Goal: Answer question/provide support: Share knowledge or assist other users

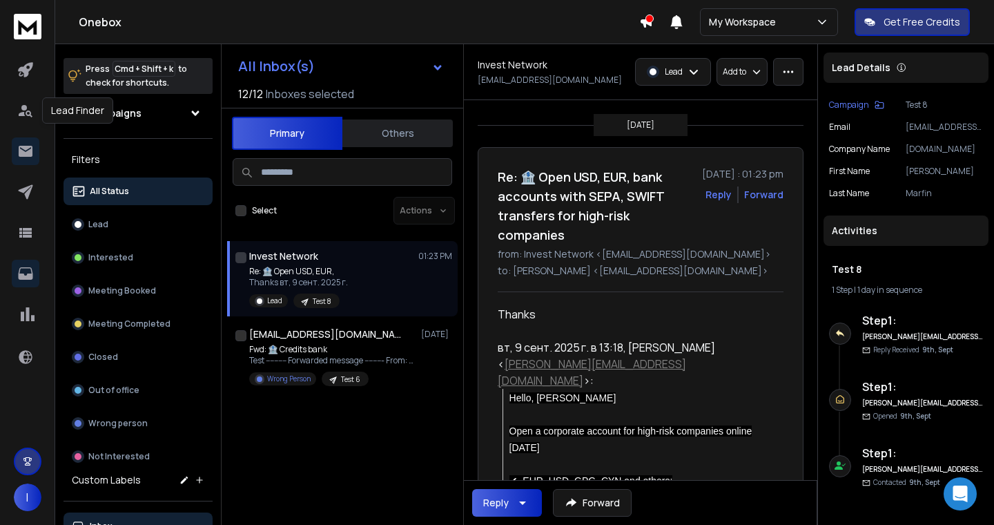
scroll to position [215, 0]
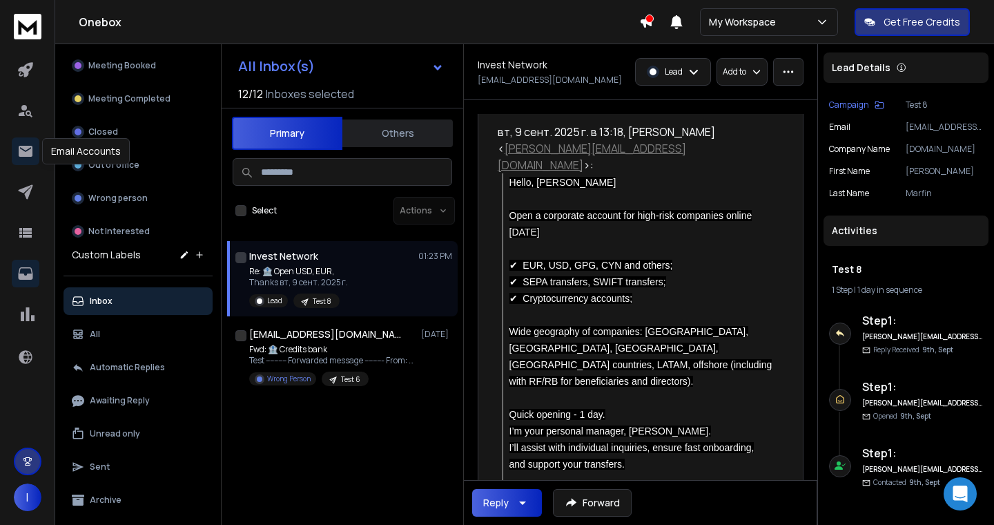
click at [23, 148] on icon at bounding box center [26, 151] width 14 height 11
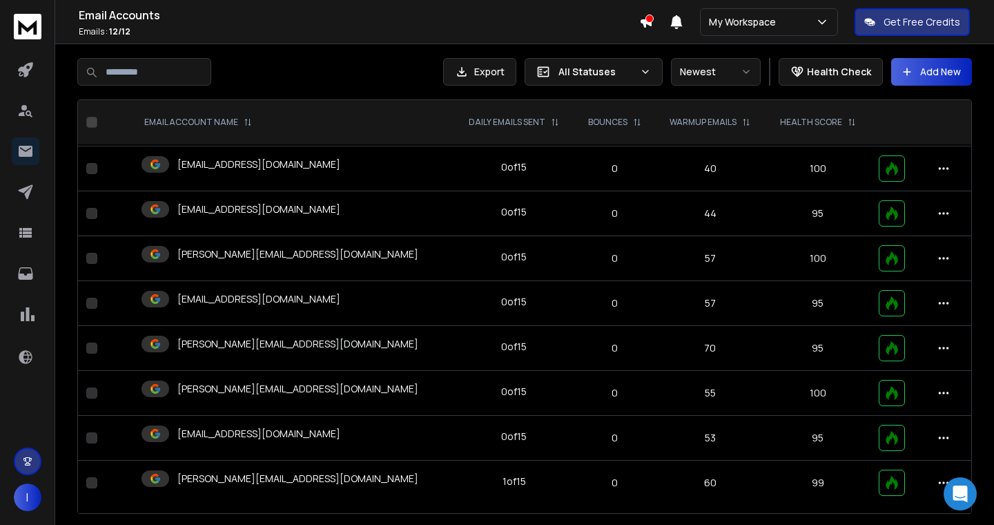
scroll to position [181, 0]
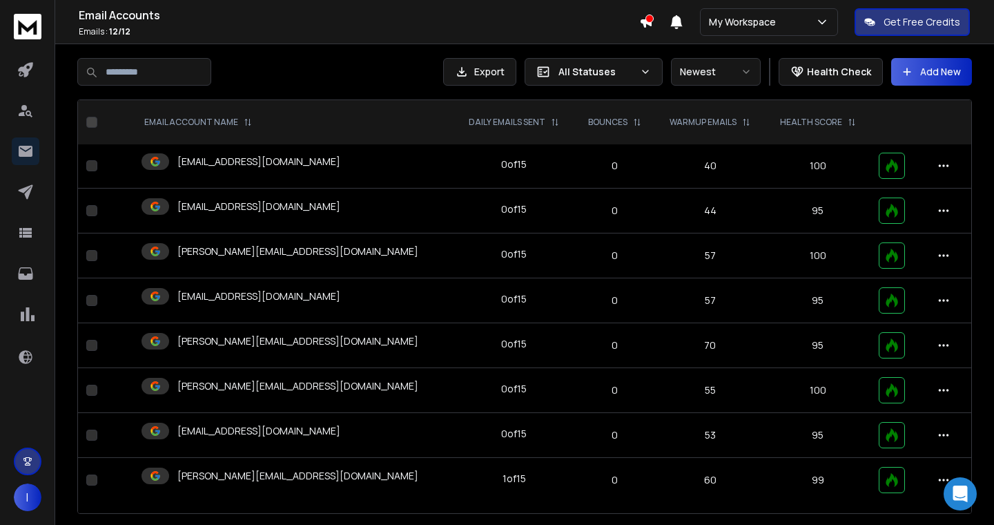
click at [180, 471] on p "[PERSON_NAME][EMAIL_ADDRESS][DOMAIN_NAME]" at bounding box center [297, 476] width 241 height 14
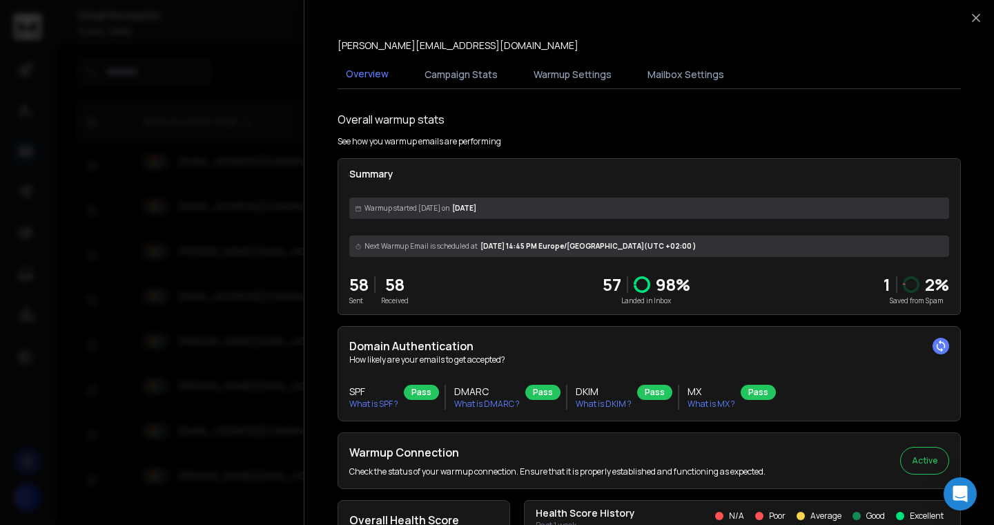
click at [680, 74] on button "Mailbox Settings" at bounding box center [685, 74] width 93 height 30
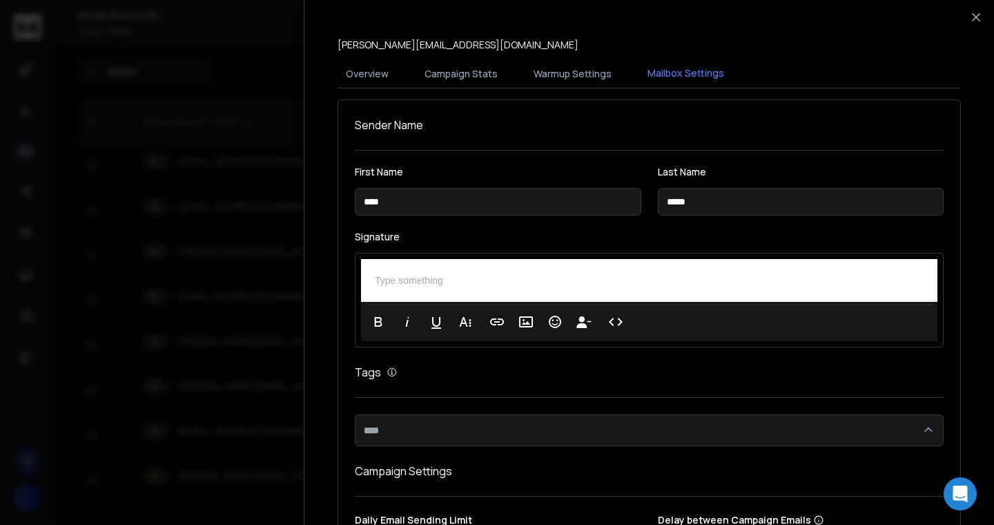
scroll to position [0, 0]
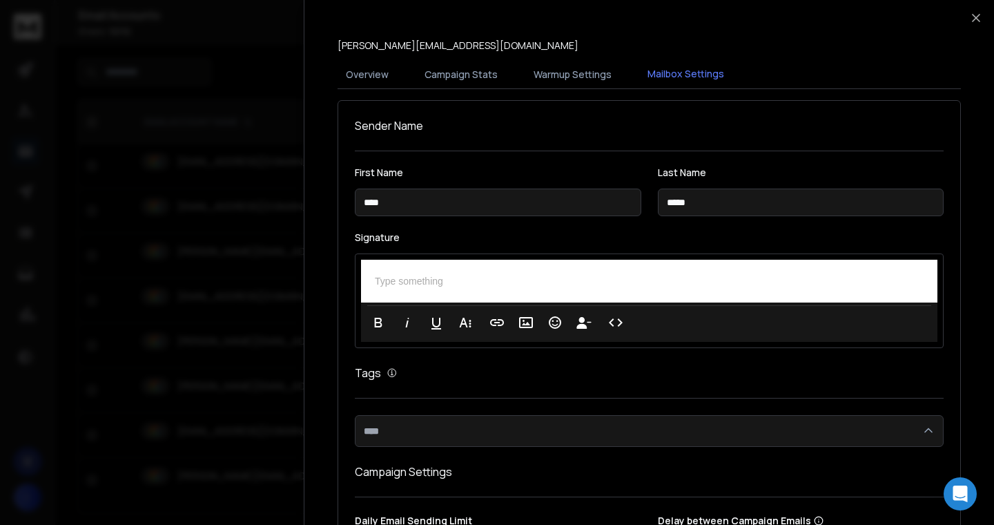
click at [575, 77] on button "Warmup Settings" at bounding box center [572, 74] width 95 height 30
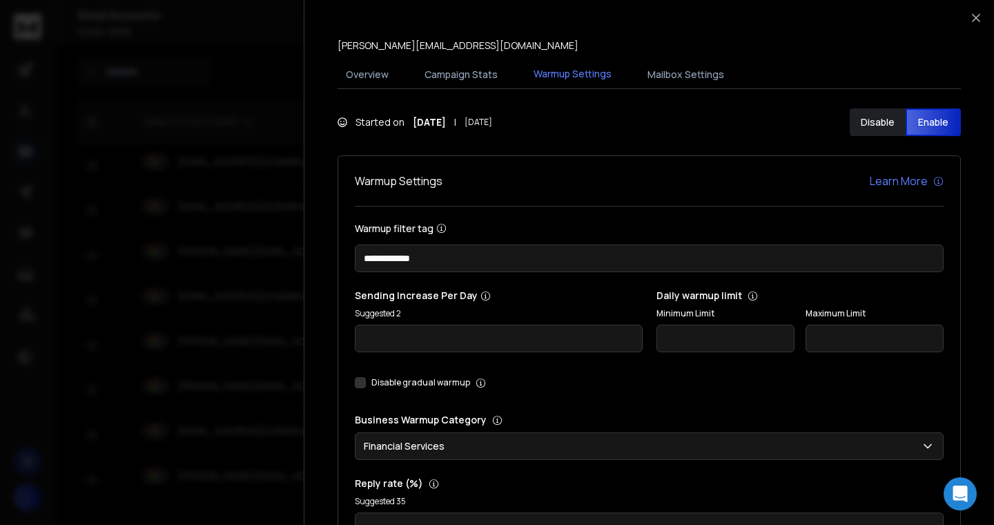
click at [469, 81] on button "Campaign Stats" at bounding box center [461, 74] width 90 height 30
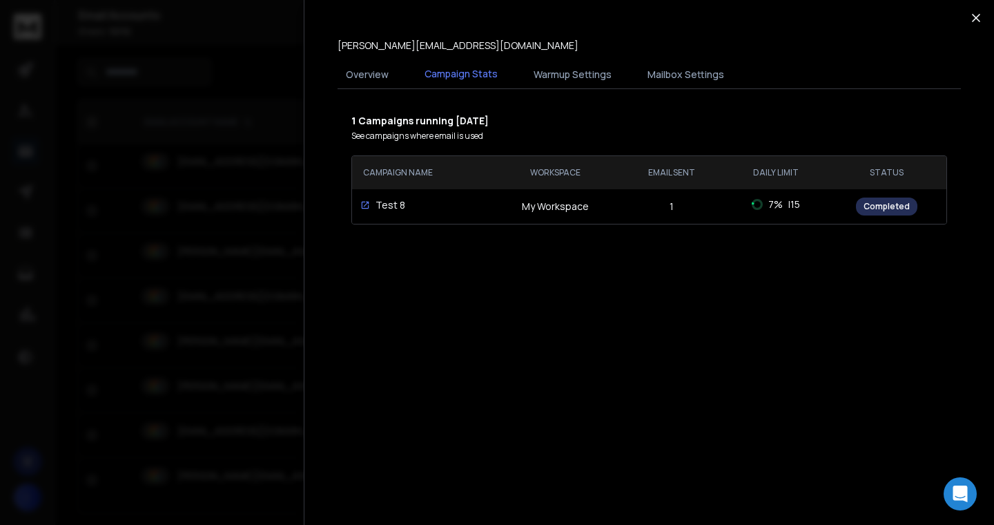
click at [969, 14] on icon "button" at bounding box center [976, 18] width 14 height 14
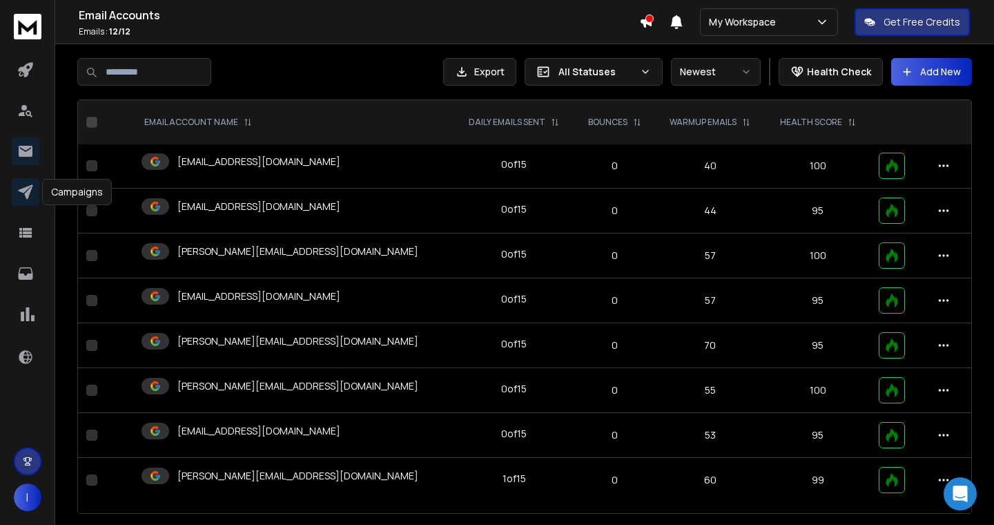
click at [26, 185] on icon at bounding box center [25, 192] width 17 height 17
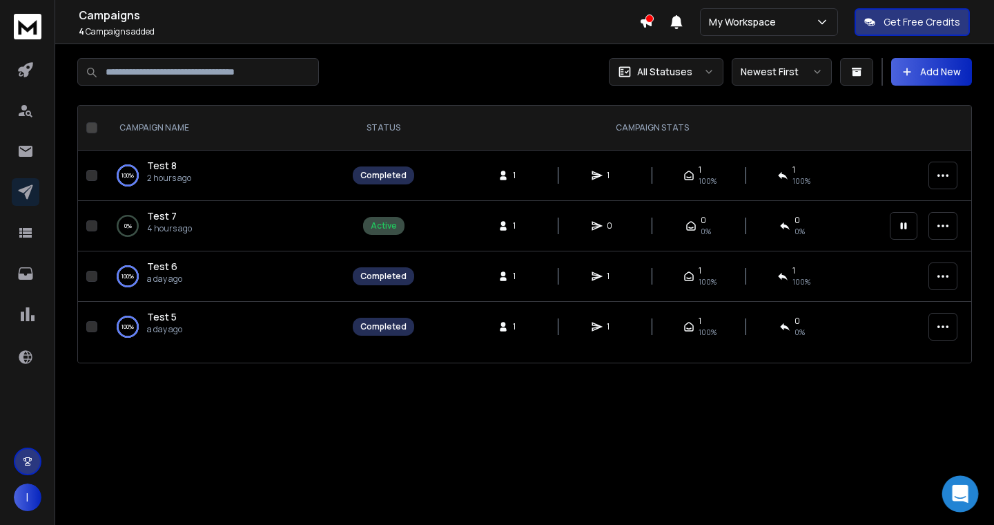
click at [967, 492] on icon "Open Intercom Messenger" at bounding box center [960, 494] width 16 height 18
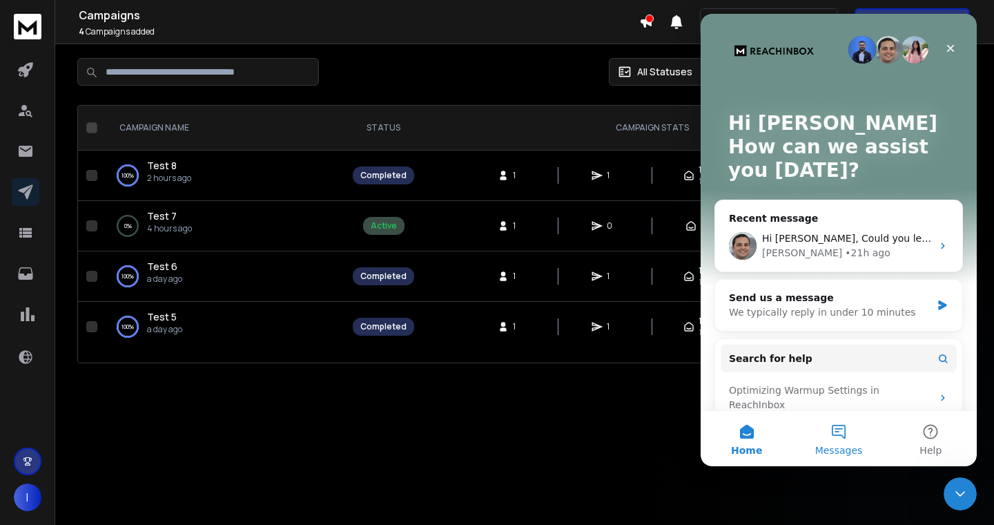
click at [833, 445] on span "Messages" at bounding box center [839, 450] width 48 height 10
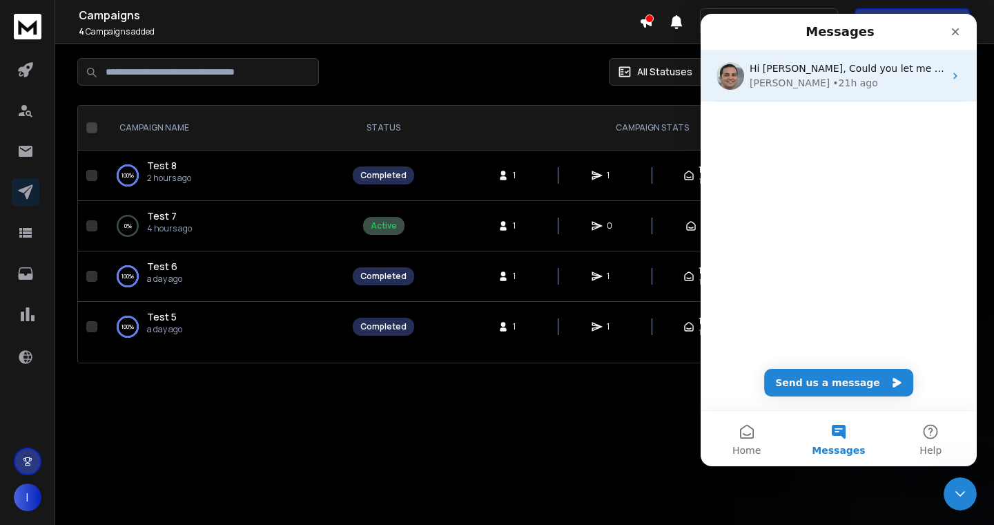
click at [810, 87] on div "[PERSON_NAME] • 21h ago" at bounding box center [847, 83] width 195 height 14
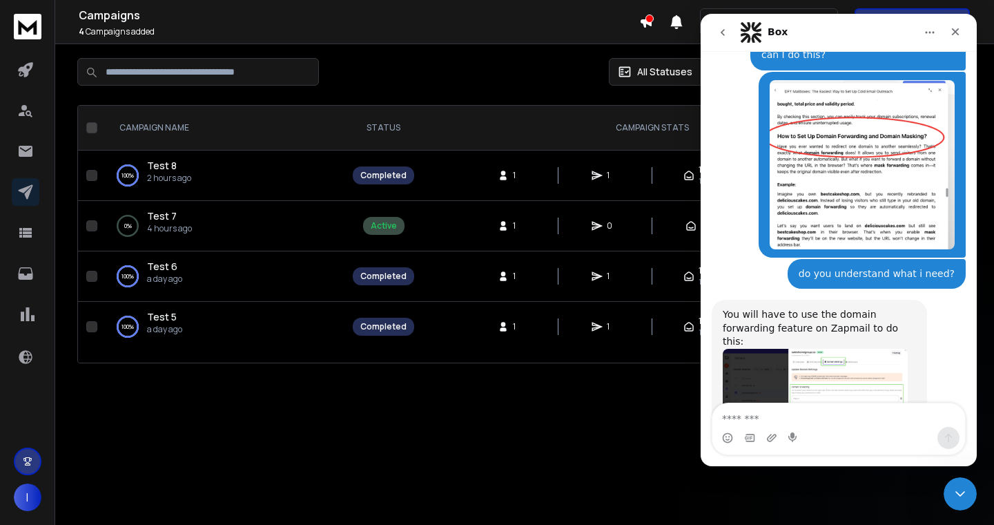
scroll to position [11523, 0]
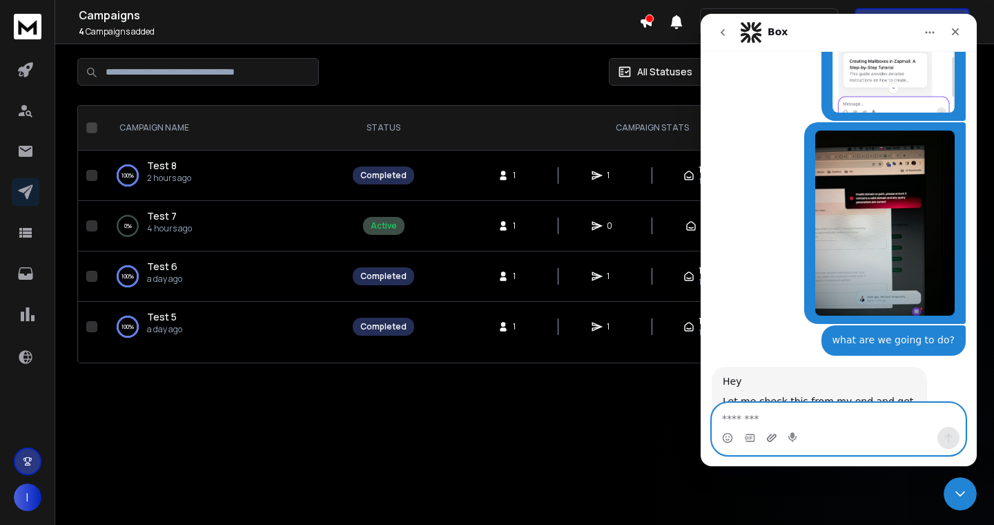
click at [772, 440] on icon "Upload attachment" at bounding box center [771, 437] width 11 height 11
click at [761, 416] on textarea "Message…" at bounding box center [838, 414] width 253 height 23
paste textarea "**********"
type textarea "**********"
click at [951, 436] on icon "Send a message…" at bounding box center [949, 438] width 8 height 9
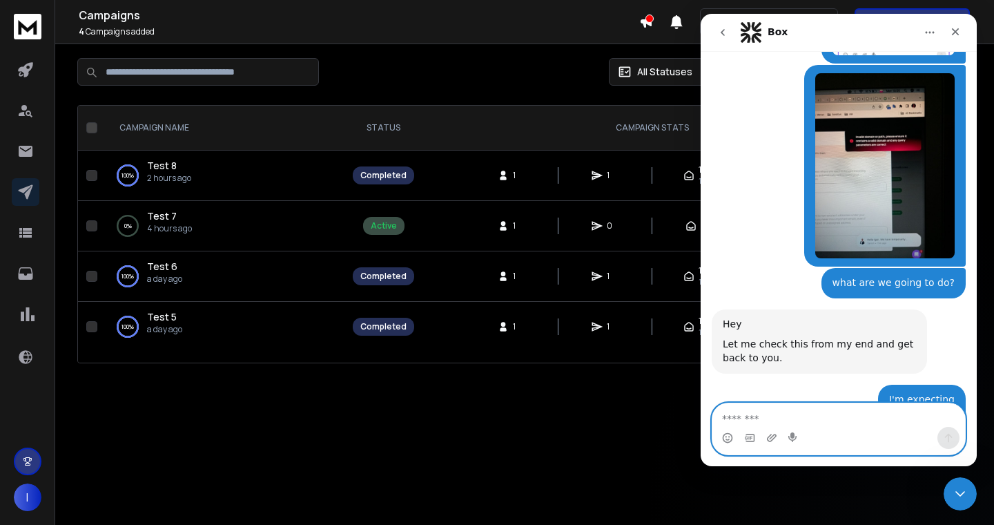
scroll to position [11596, 0]
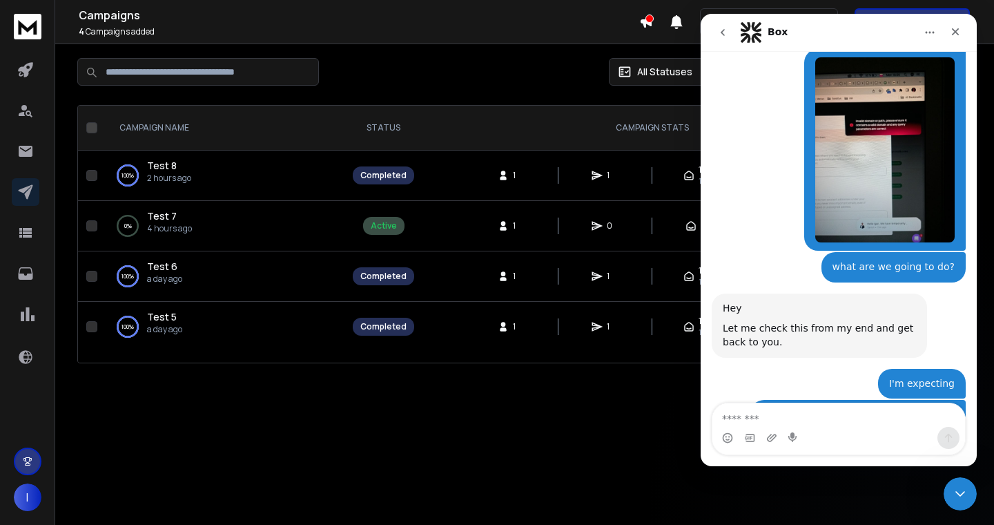
click at [772, 443] on div "Intercom messenger" at bounding box center [771, 438] width 11 height 22
click at [772, 438] on icon "Upload attachment" at bounding box center [771, 437] width 11 height 11
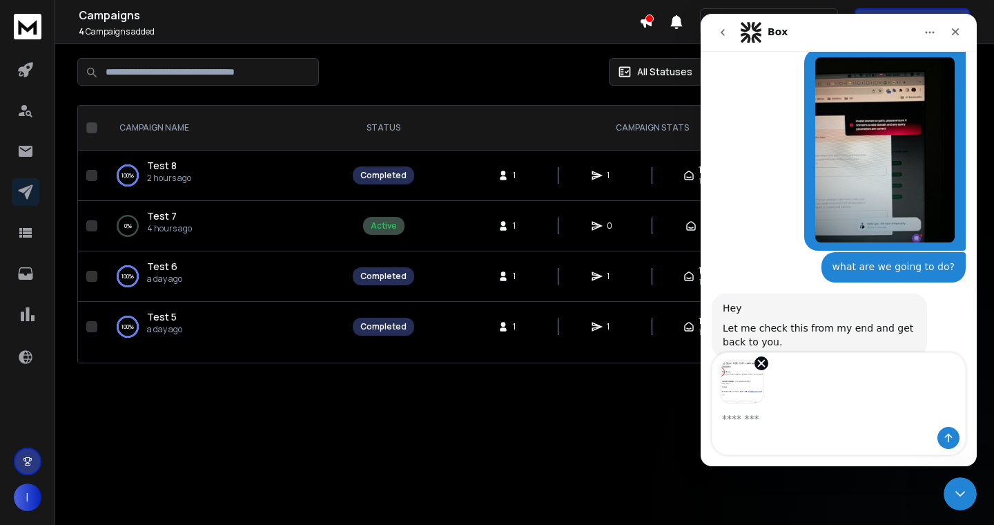
scroll to position [11646, 0]
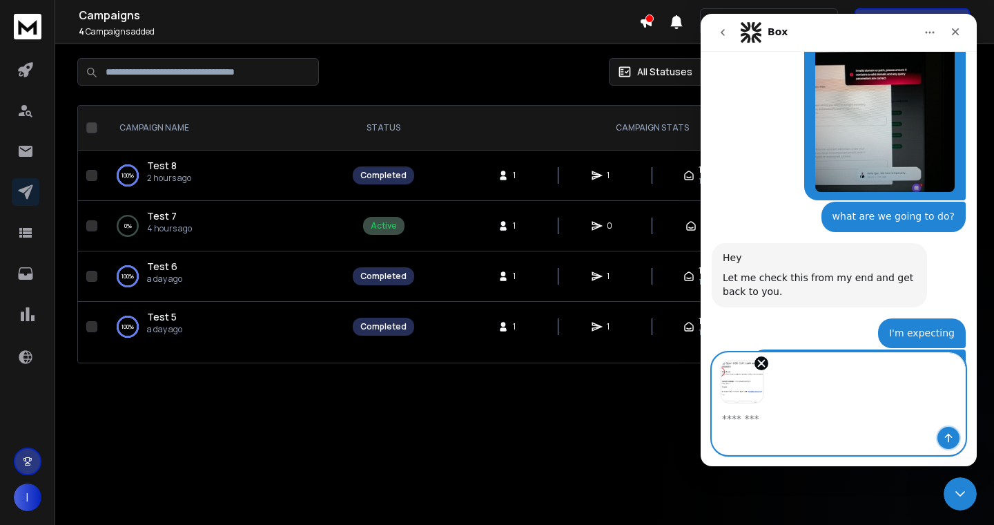
click at [944, 440] on icon "Send a message…" at bounding box center [948, 437] width 11 height 11
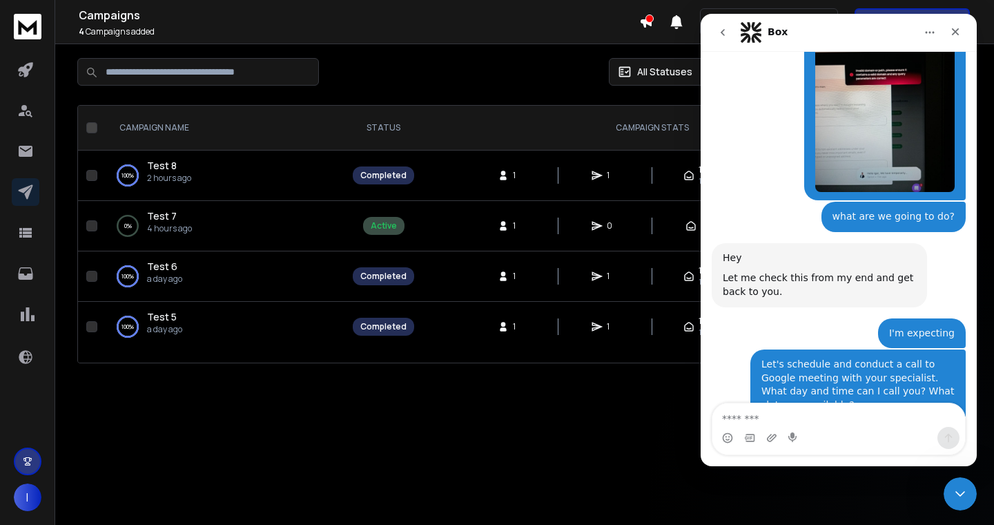
scroll to position [11746, 0]
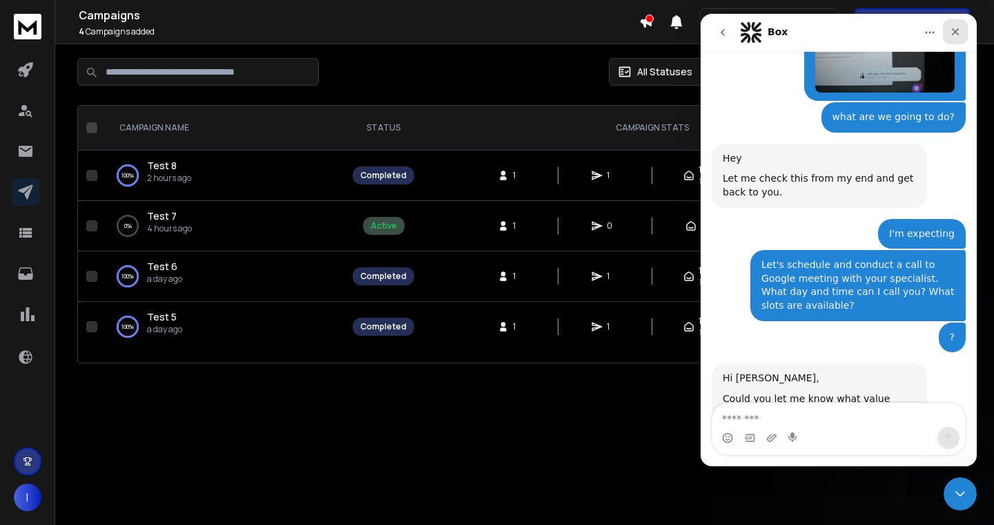
click at [959, 31] on icon "Close" at bounding box center [955, 31] width 11 height 11
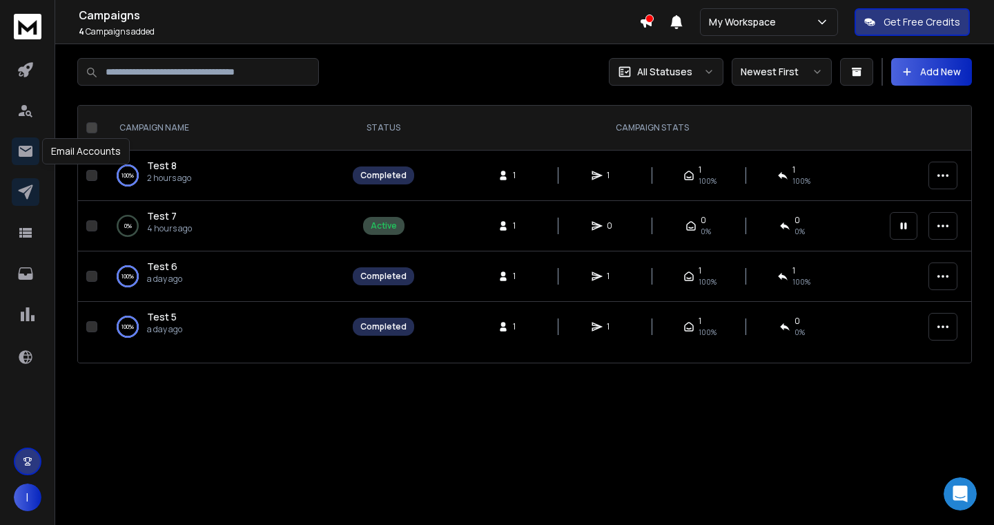
click at [20, 153] on icon at bounding box center [26, 151] width 14 height 11
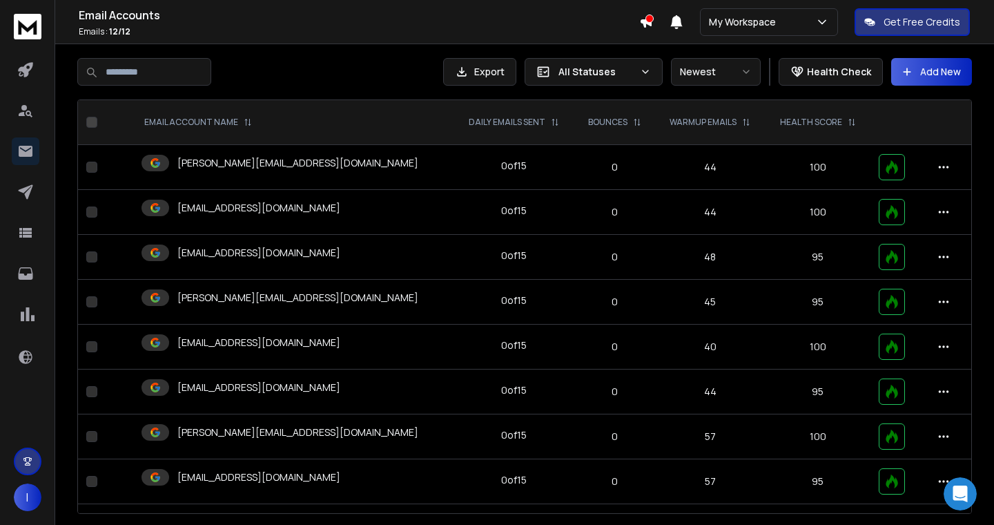
scroll to position [181, 0]
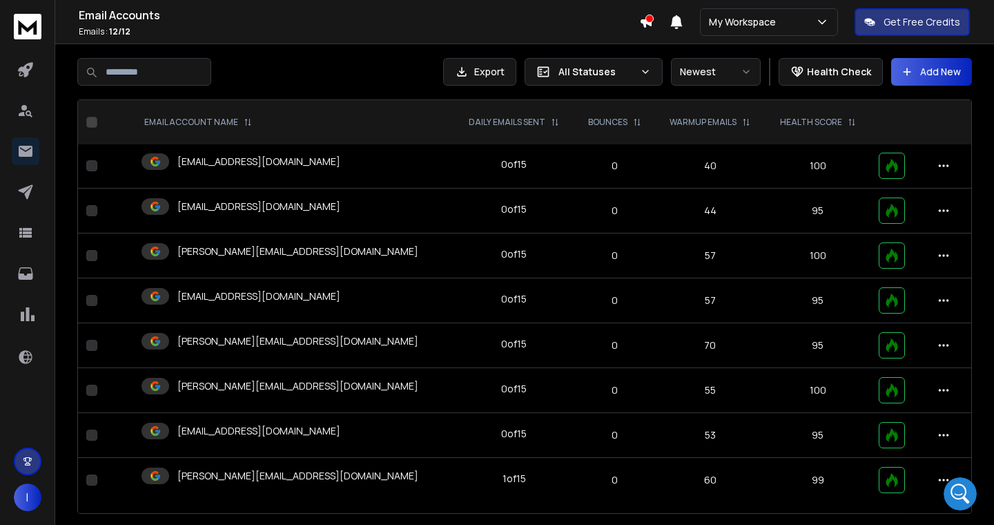
click at [206, 474] on p "[PERSON_NAME][EMAIL_ADDRESS][DOMAIN_NAME]" at bounding box center [297, 476] width 241 height 14
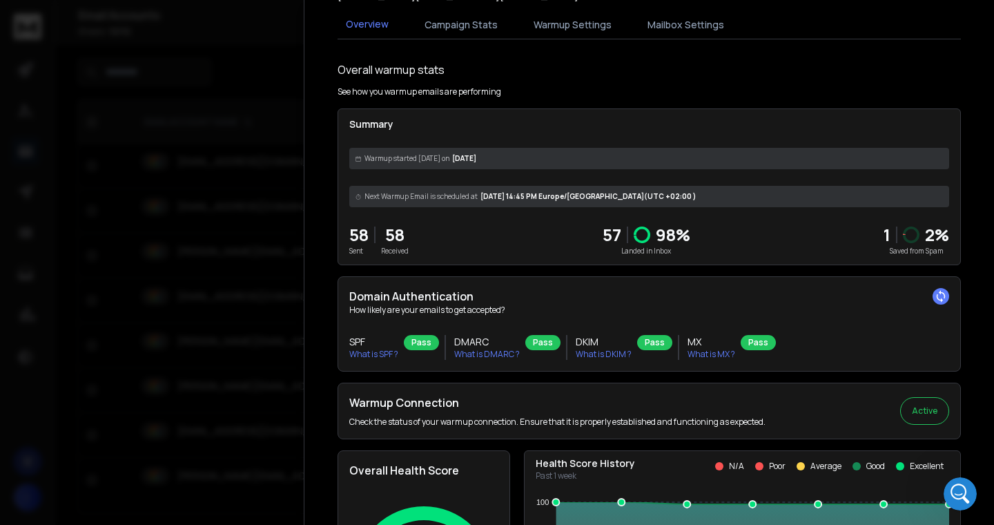
scroll to position [0, 0]
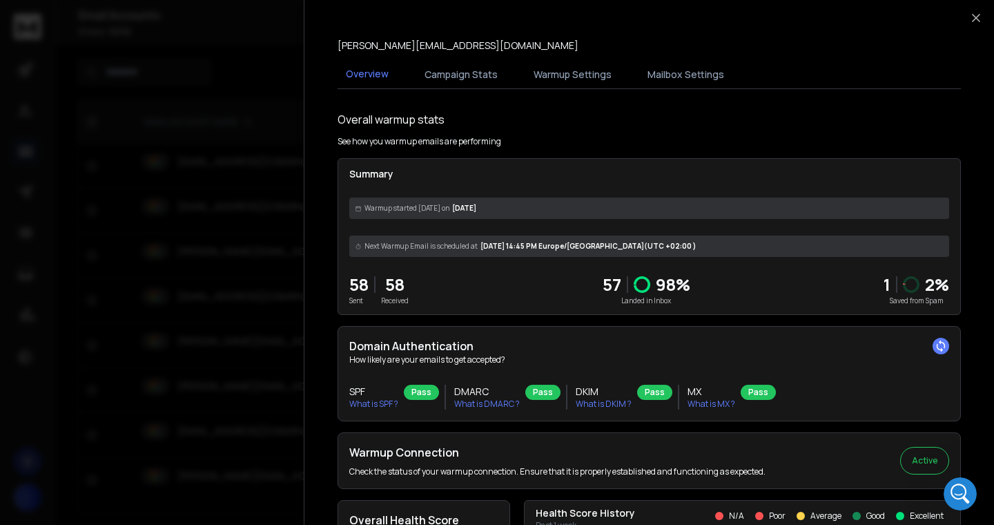
click at [665, 72] on button "Mailbox Settings" at bounding box center [685, 74] width 93 height 30
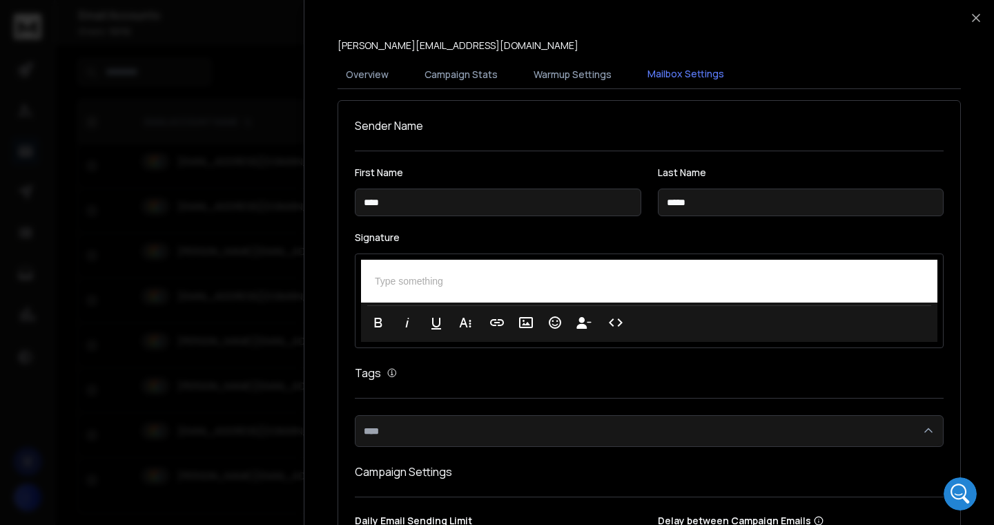
click at [463, 79] on button "Campaign Stats" at bounding box center [461, 74] width 90 height 30
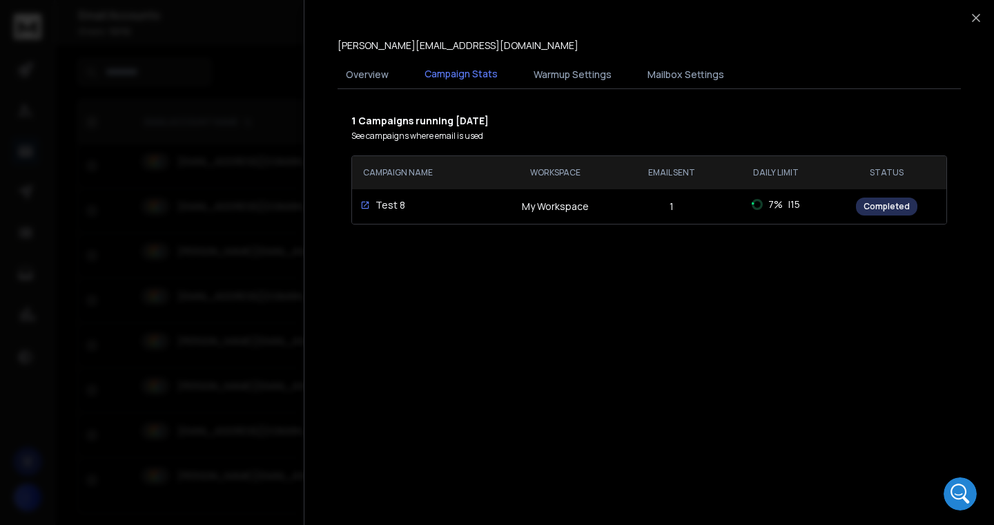
click at [541, 74] on button "Warmup Settings" at bounding box center [572, 74] width 95 height 30
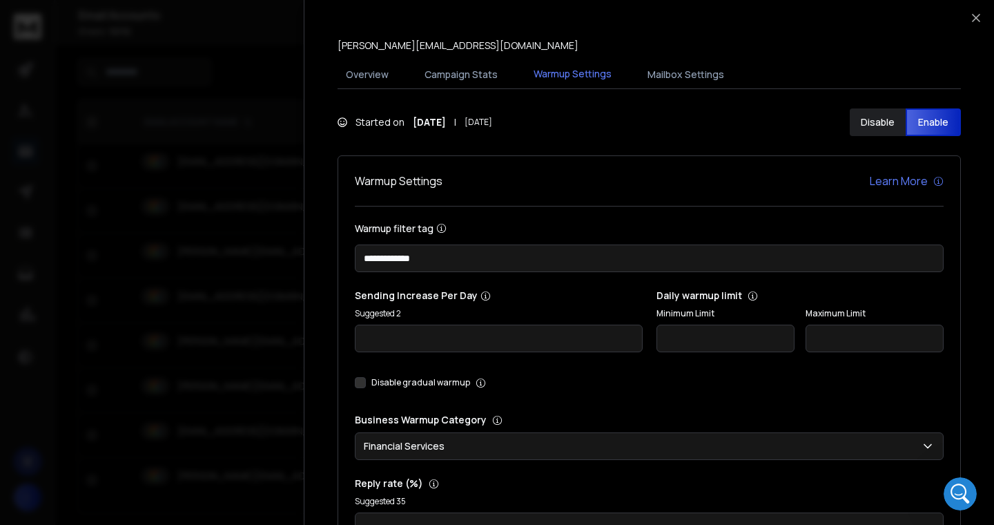
click at [667, 74] on button "Mailbox Settings" at bounding box center [685, 74] width 93 height 30
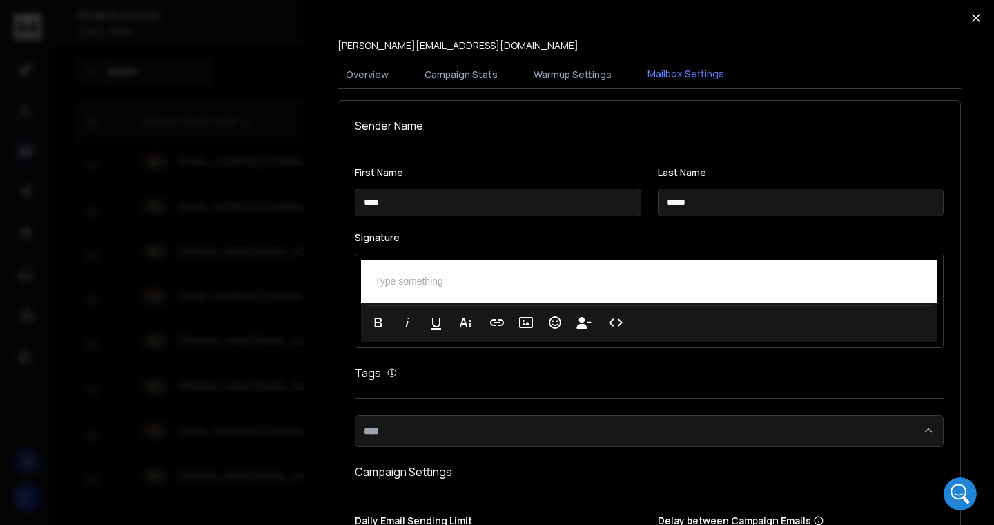
click at [973, 18] on icon "button" at bounding box center [976, 17] width 7 height 7
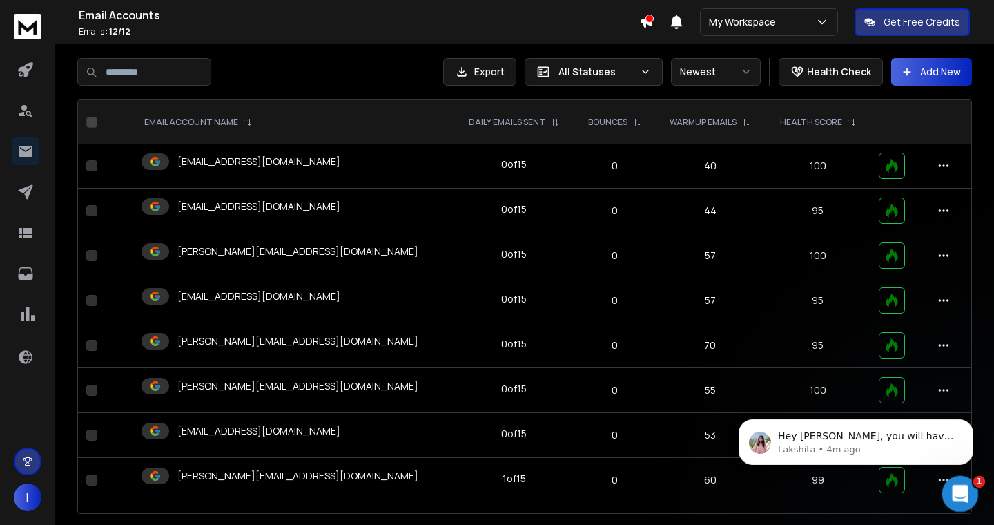
click at [952, 496] on icon "Open Intercom Messenger" at bounding box center [958, 491] width 23 height 23
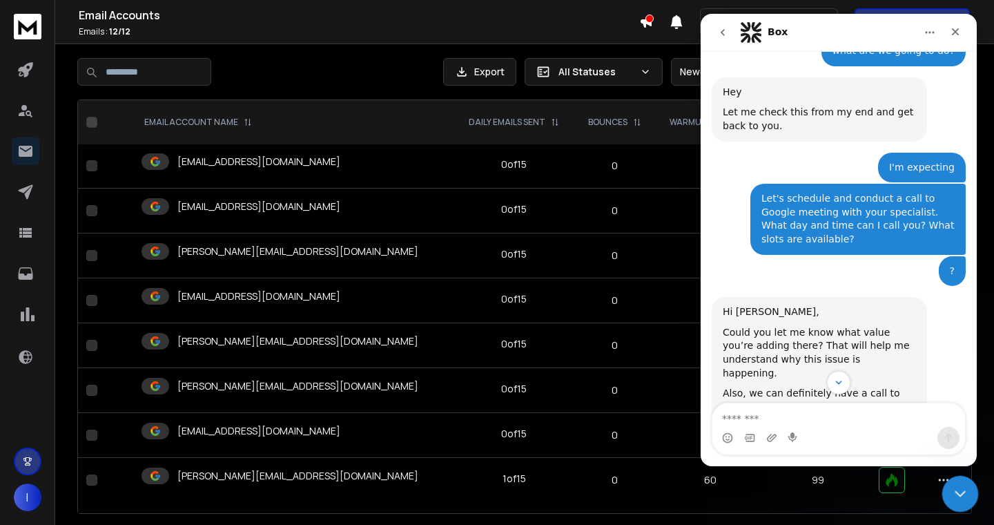
scroll to position [11823, 0]
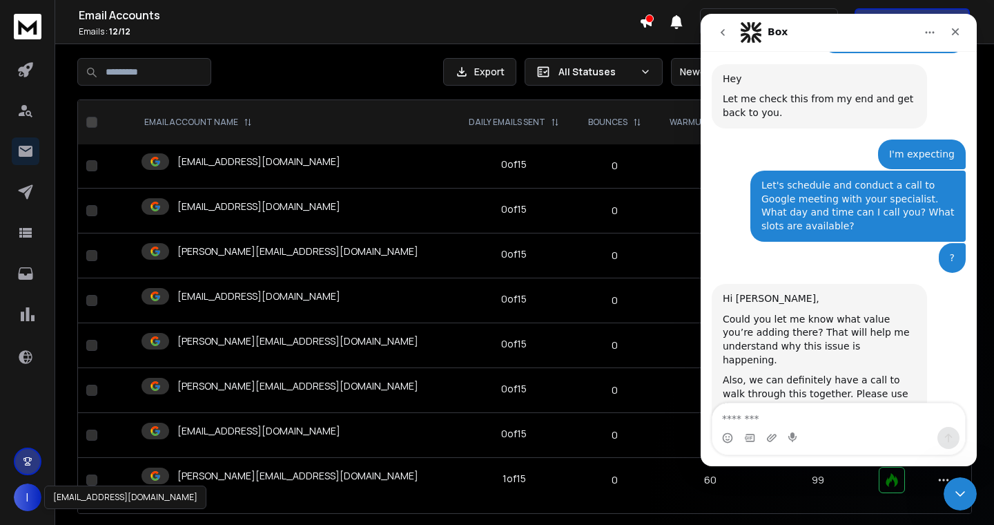
click at [38, 494] on span "I" at bounding box center [28, 497] width 28 height 28
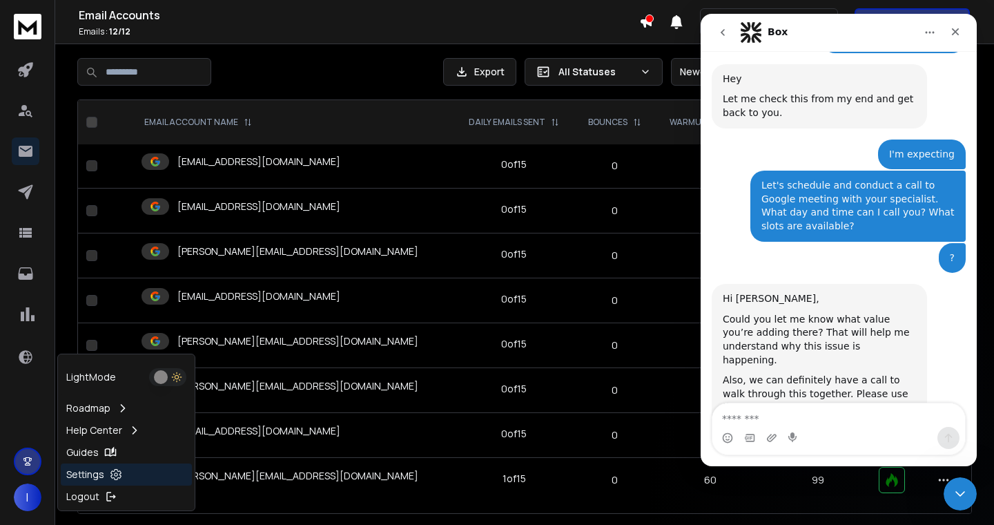
click at [107, 471] on div "Settings" at bounding box center [126, 474] width 131 height 22
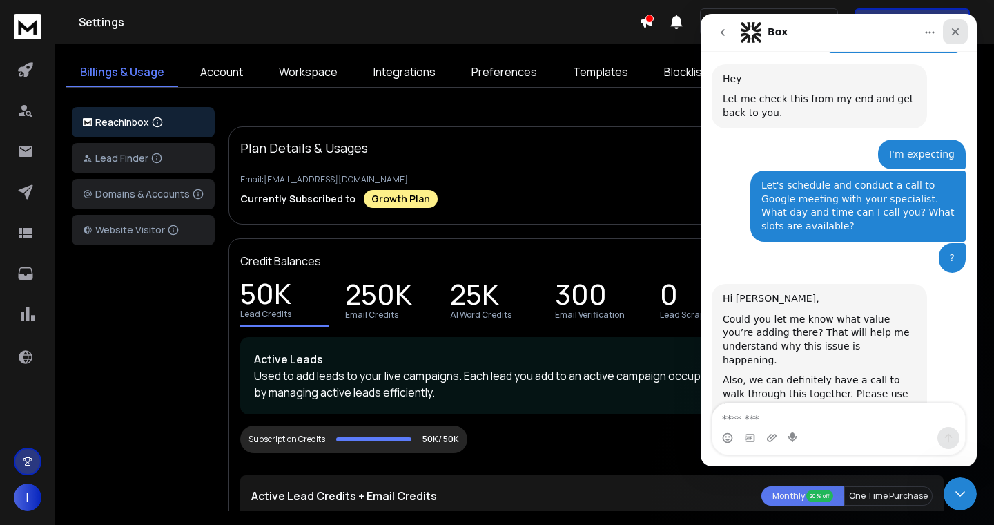
click at [959, 35] on icon "Close" at bounding box center [955, 31] width 11 height 11
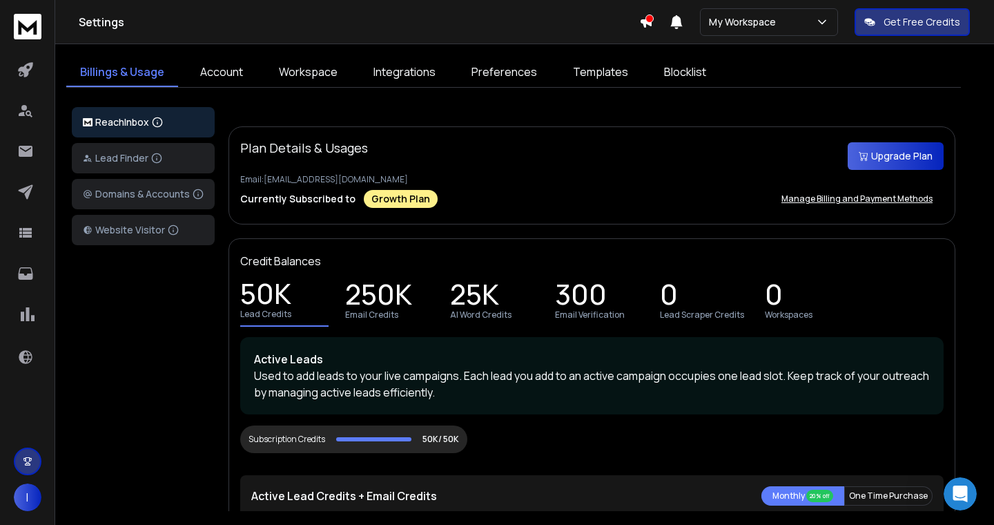
click at [235, 65] on link "Account" at bounding box center [221, 72] width 70 height 29
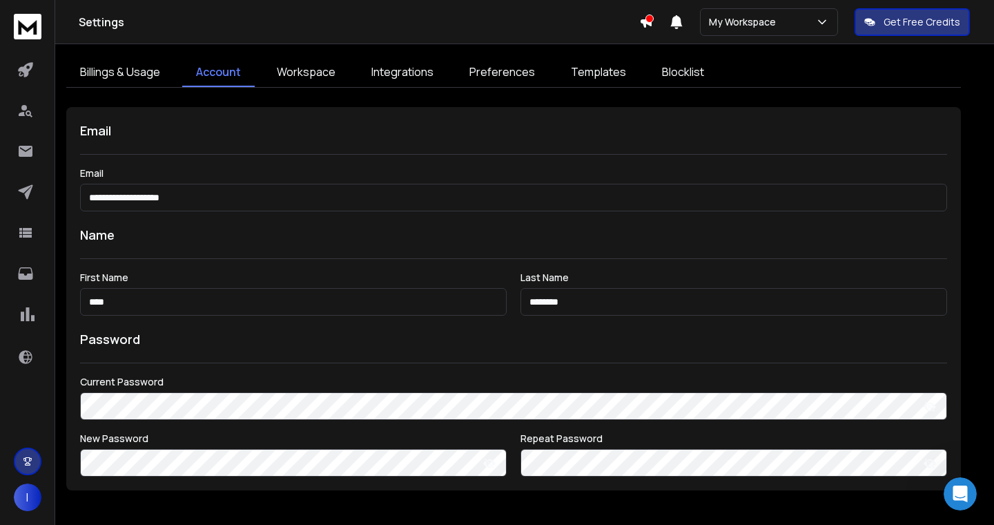
click at [315, 60] on link "Workspace" at bounding box center [306, 72] width 86 height 29
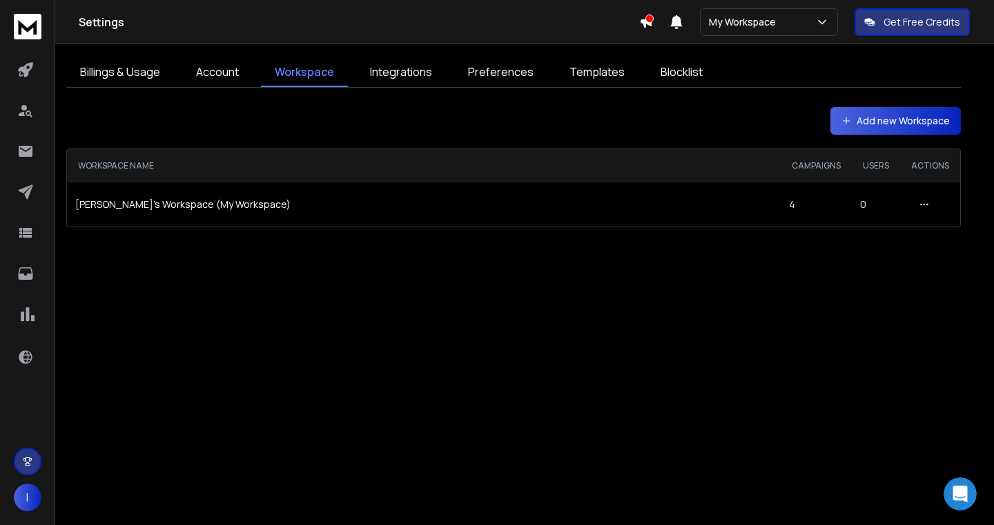
click at [384, 68] on link "Integrations" at bounding box center [401, 72] width 90 height 29
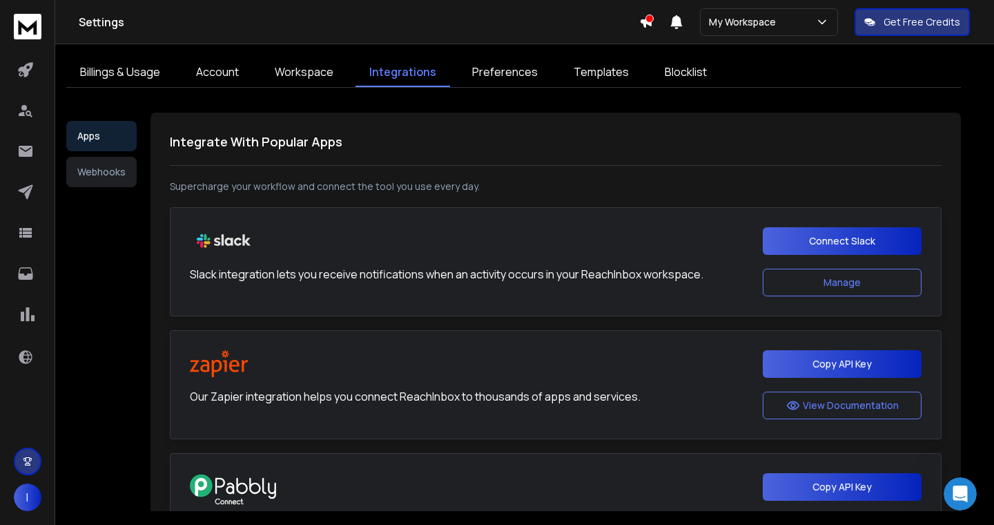
click at [474, 69] on link "Preferences" at bounding box center [504, 72] width 93 height 29
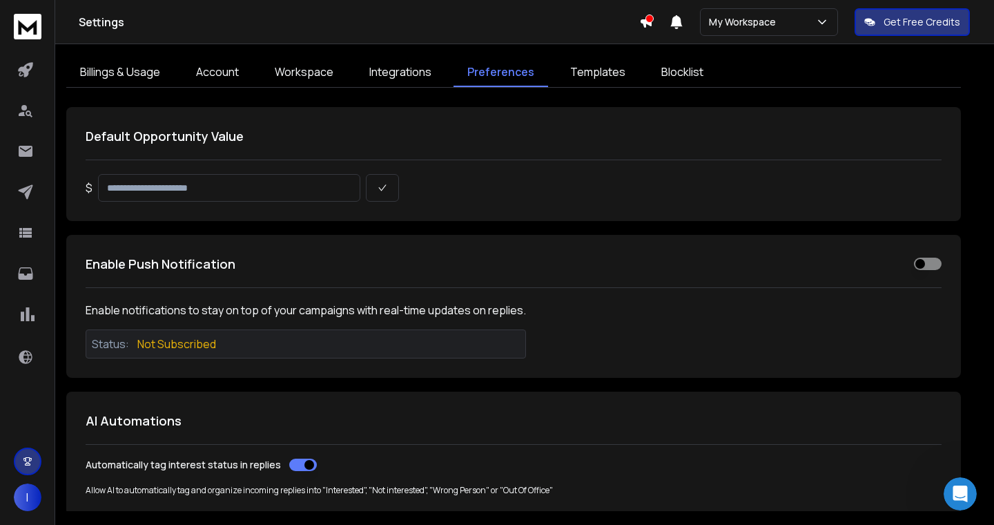
click at [571, 71] on link "Templates" at bounding box center [597, 72] width 83 height 29
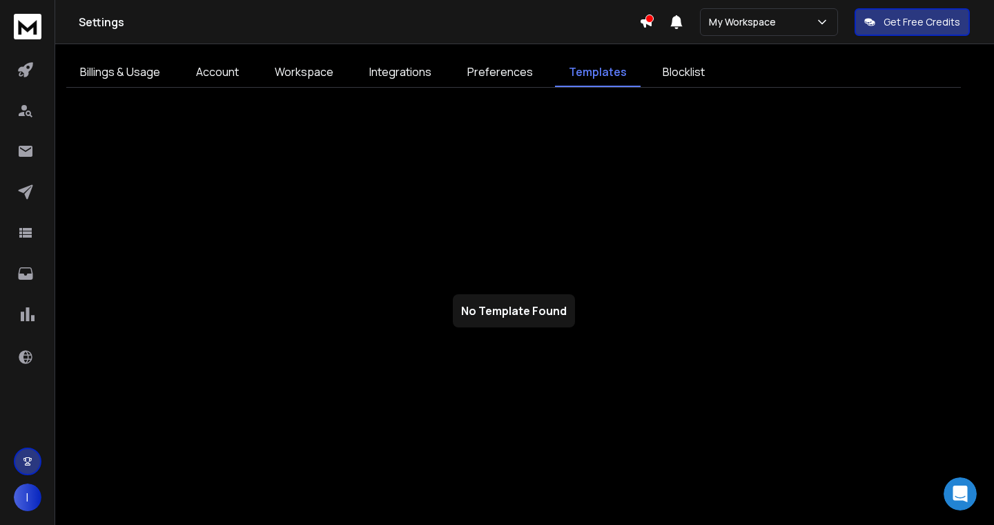
click at [674, 80] on link "Blocklist" at bounding box center [684, 72] width 70 height 29
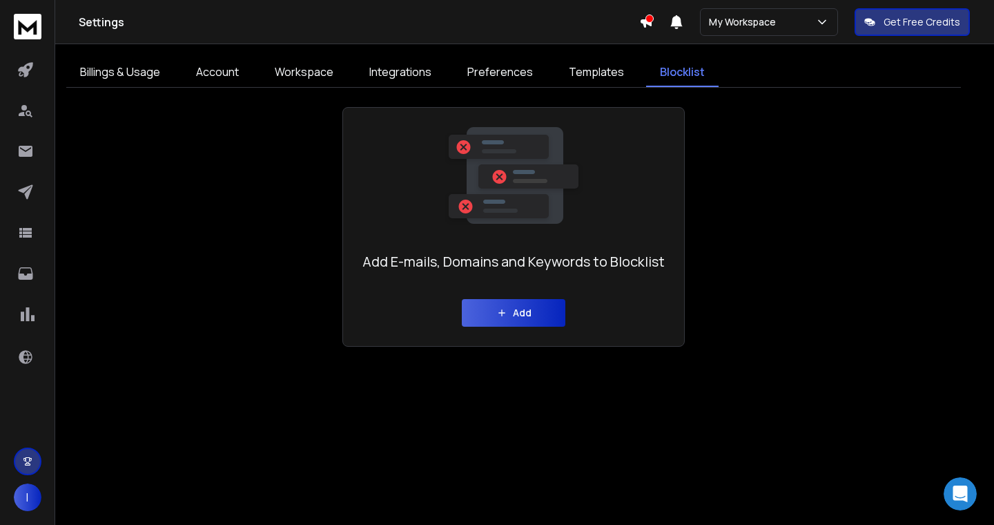
click at [121, 67] on link "Billings & Usage" at bounding box center [120, 72] width 108 height 29
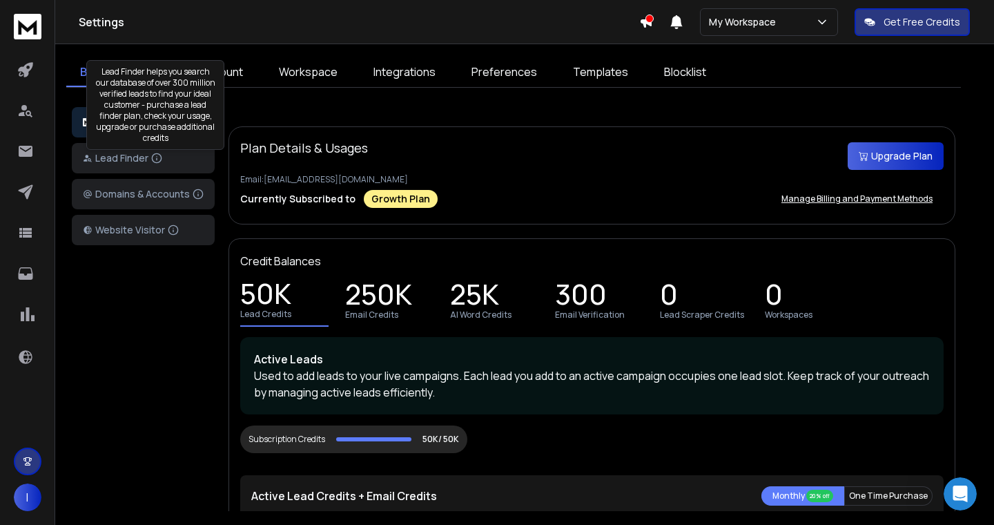
click at [152, 153] on icon "button" at bounding box center [156, 158] width 11 height 11
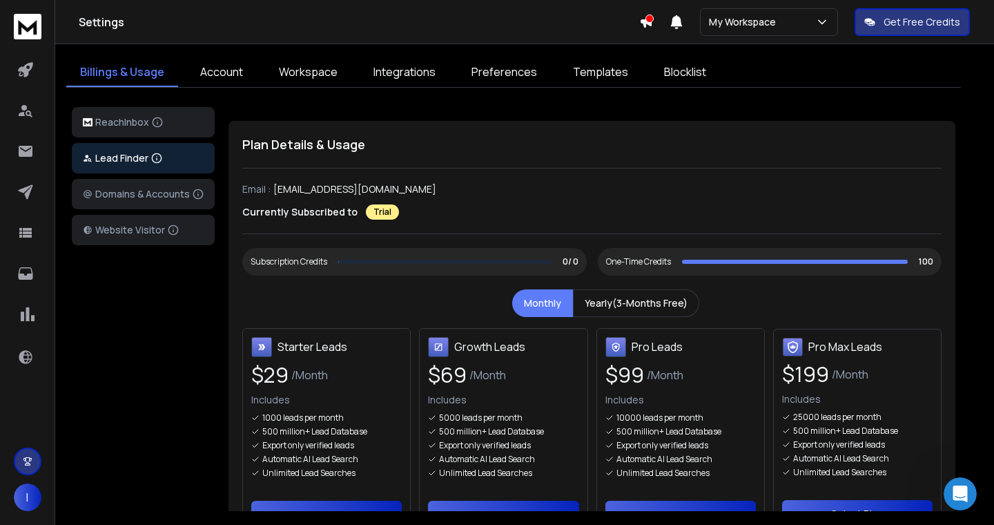
click at [218, 72] on link "Account" at bounding box center [221, 72] width 70 height 29
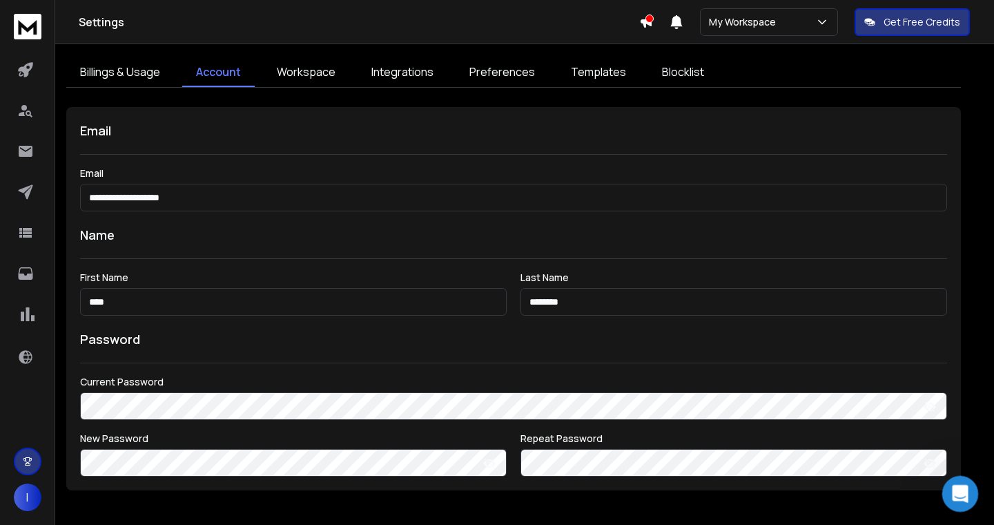
click at [957, 489] on icon "Open Intercom Messenger" at bounding box center [958, 491] width 23 height 23
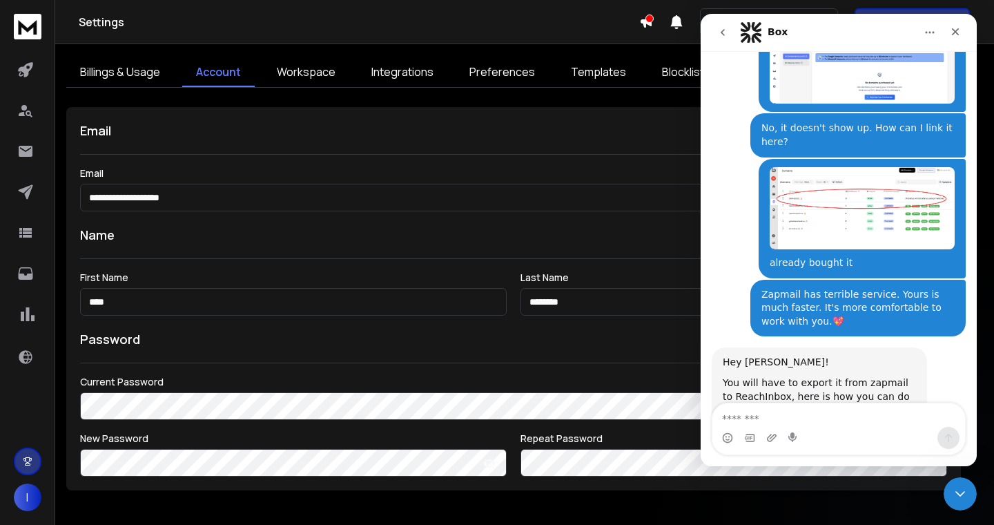
scroll to position [11800, 0]
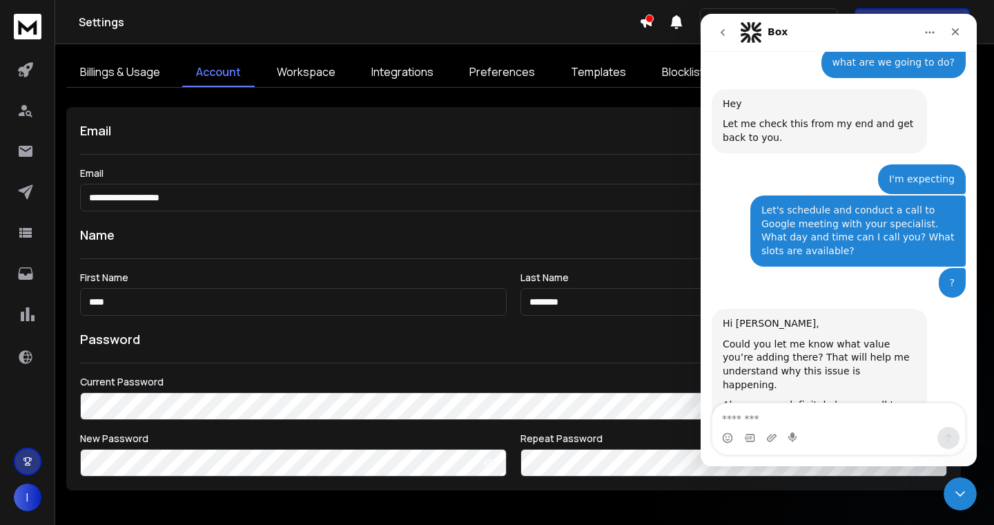
type textarea "**********"
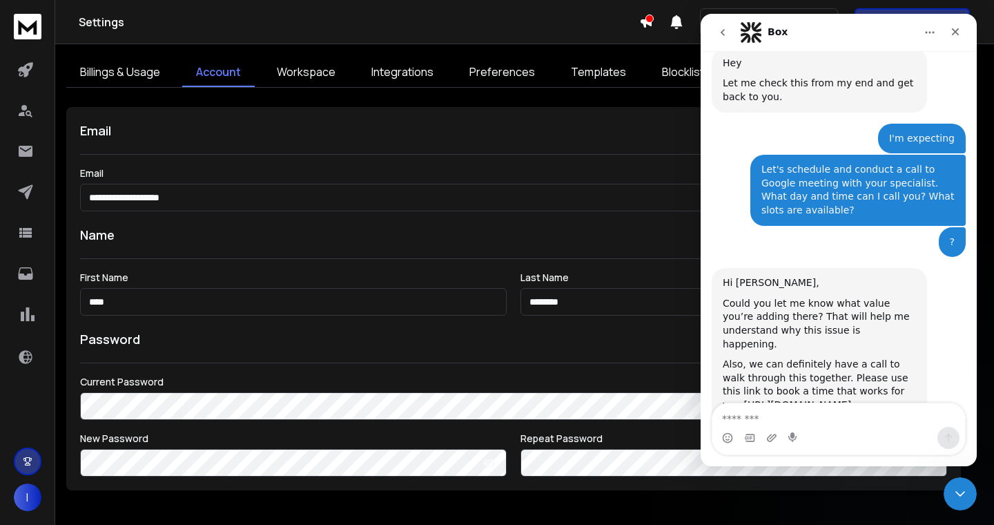
scroll to position [11841, 0]
click at [962, 26] on div "Close" at bounding box center [955, 31] width 25 height 25
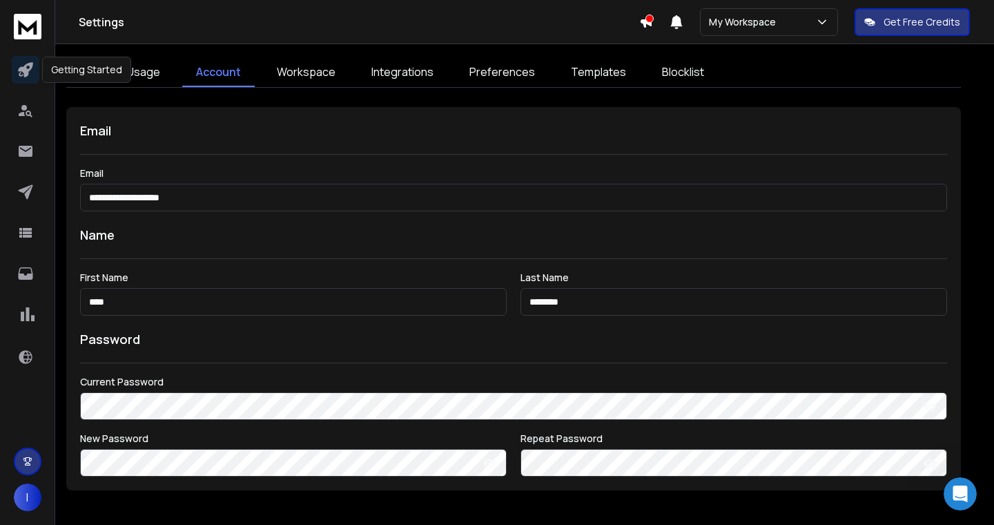
click at [29, 72] on icon at bounding box center [25, 69] width 17 height 17
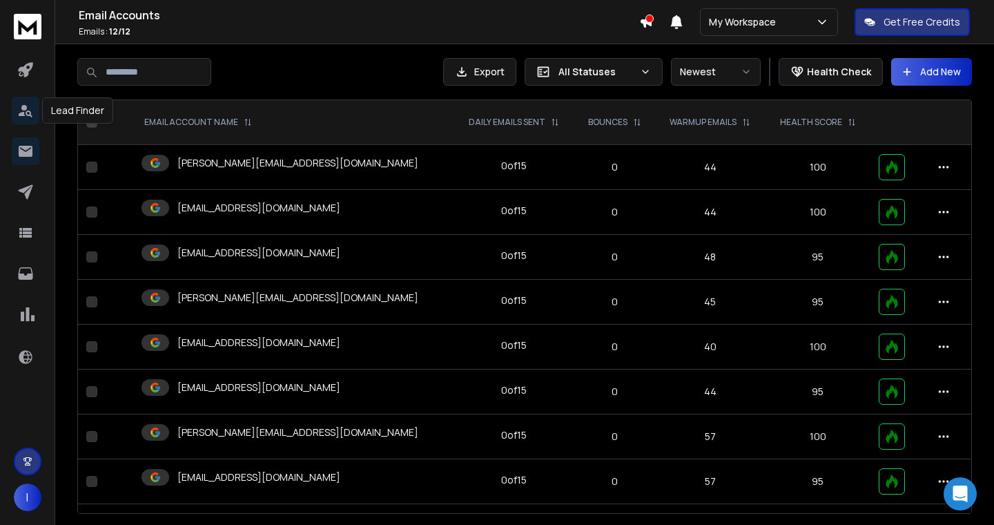
click at [24, 113] on icon at bounding box center [25, 110] width 17 height 17
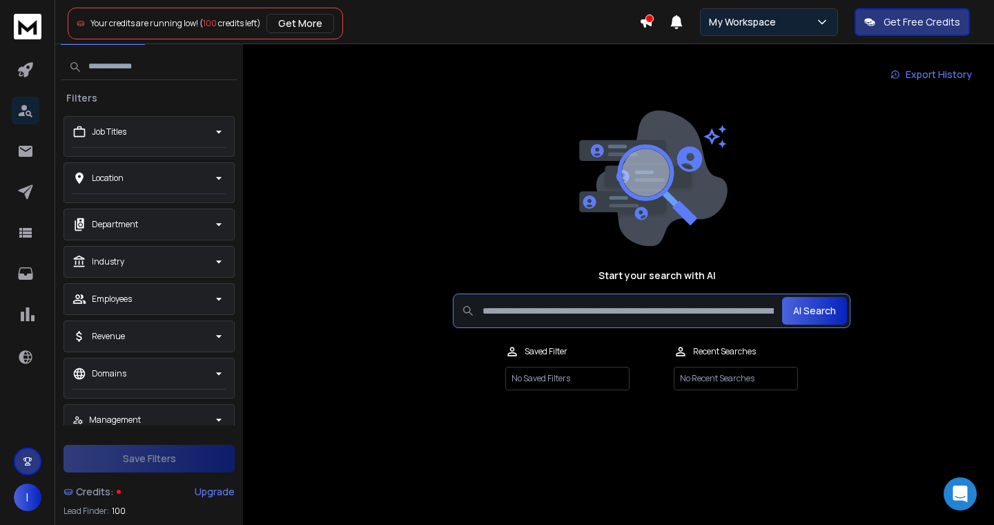
click at [826, 21] on icon "button" at bounding box center [822, 21] width 7 height 3
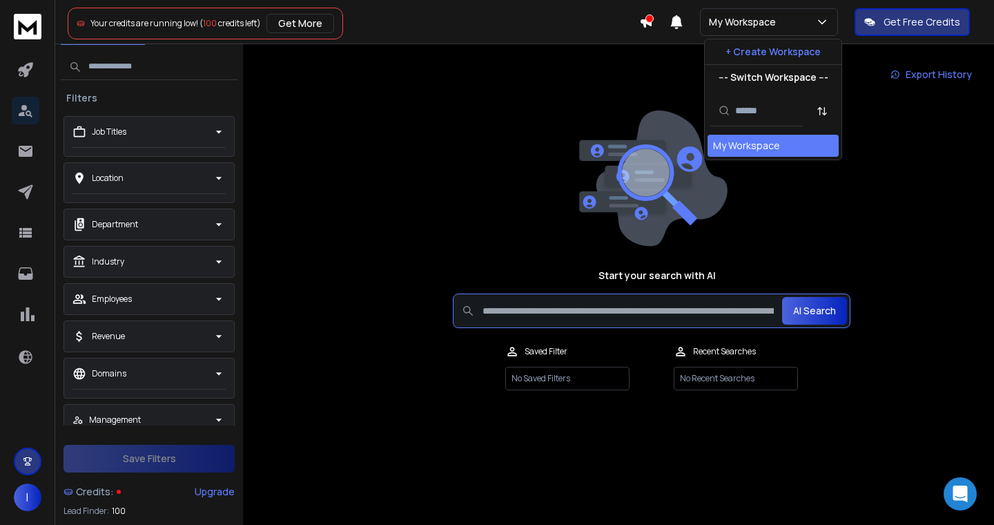
click at [759, 148] on div "My Workspace" at bounding box center [746, 146] width 67 height 14
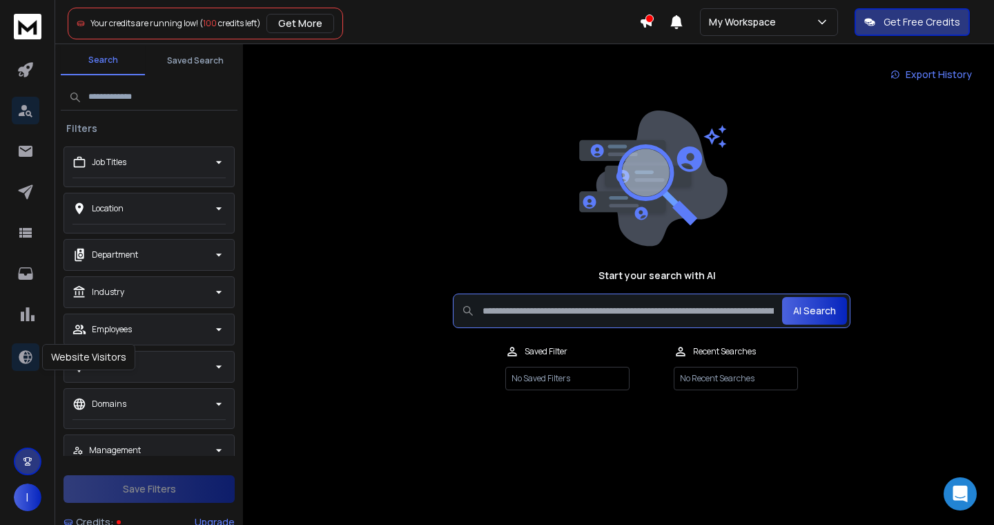
click at [26, 365] on link at bounding box center [26, 357] width 28 height 28
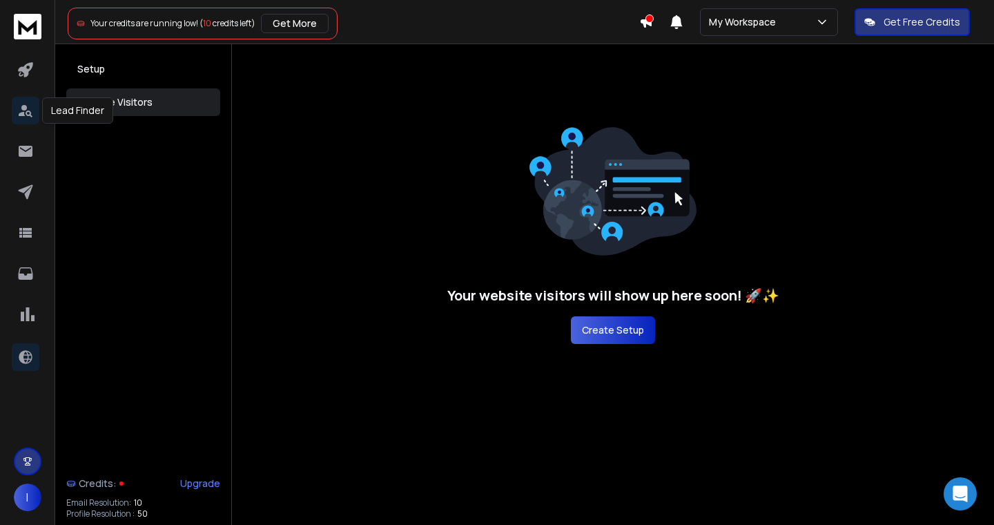
click at [26, 105] on icon at bounding box center [25, 110] width 17 height 17
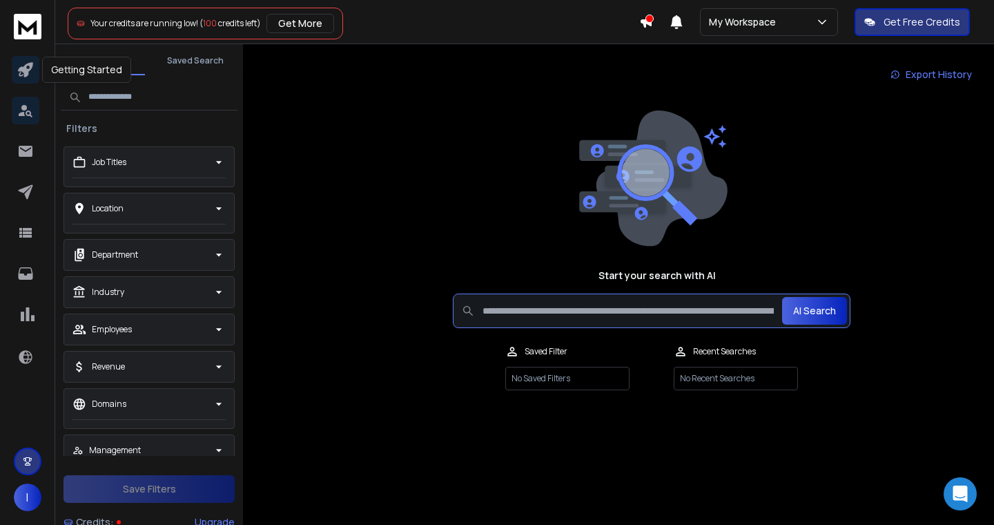
click at [30, 64] on icon at bounding box center [25, 69] width 15 height 15
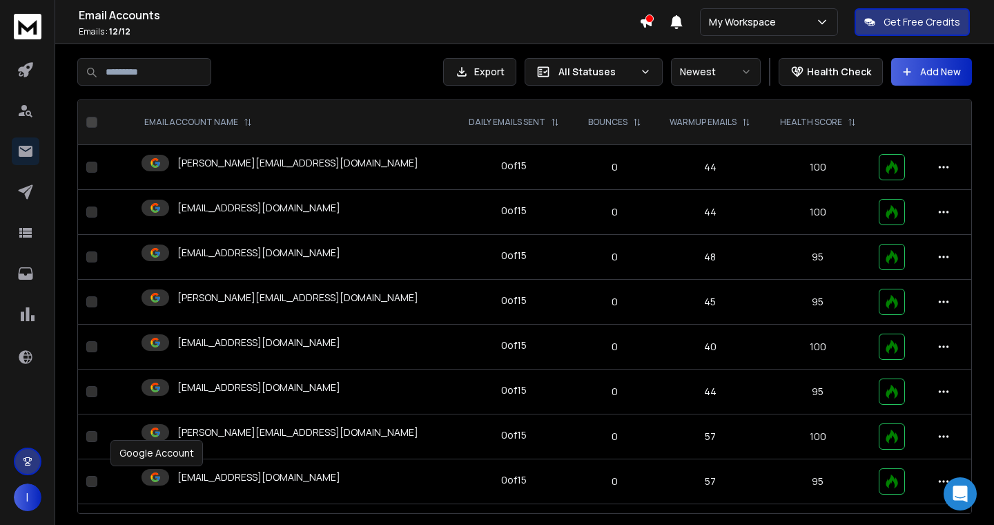
click at [160, 478] on icon at bounding box center [155, 476] width 11 height 11
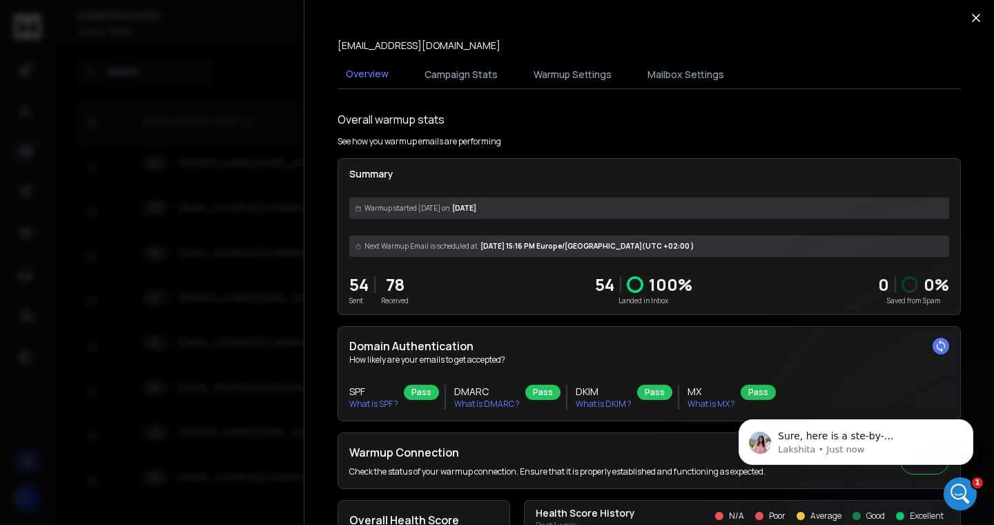
click at [975, 16] on icon "button" at bounding box center [976, 18] width 14 height 14
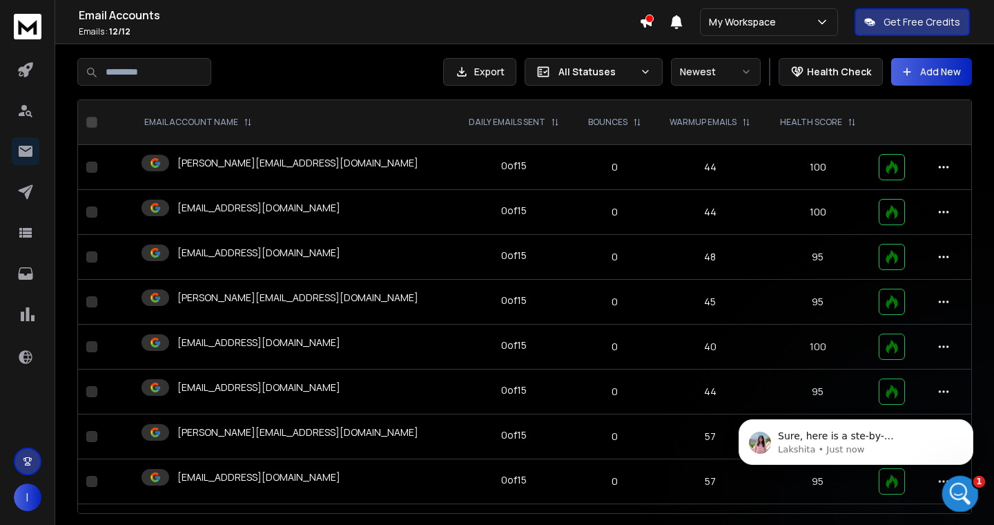
click at [953, 489] on icon "Open Intercom Messenger" at bounding box center [958, 491] width 23 height 23
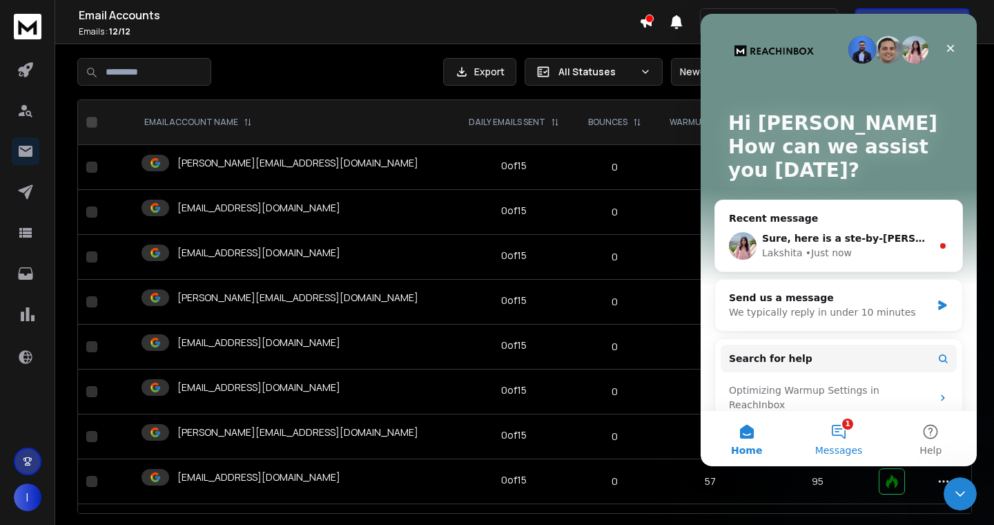
click at [839, 427] on button "1 Messages" at bounding box center [838, 438] width 92 height 55
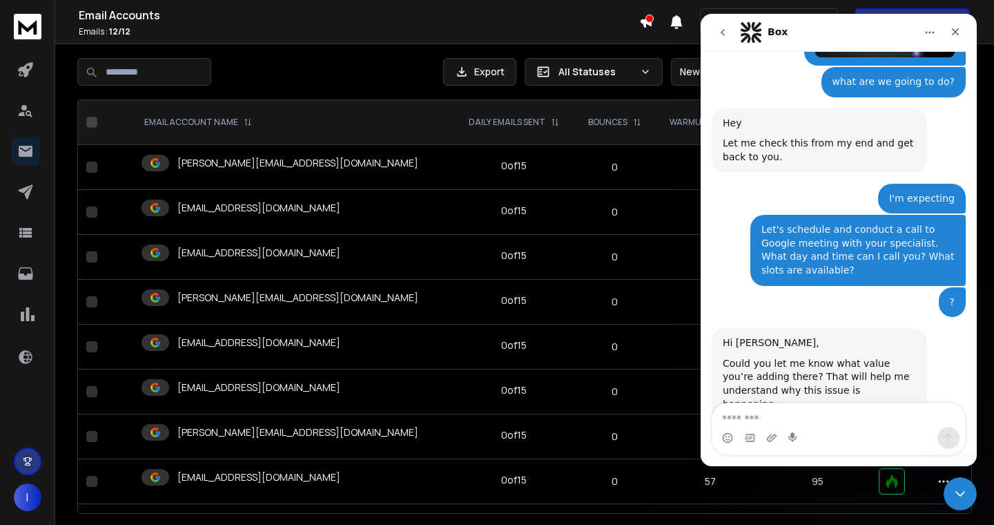
scroll to position [11946, 0]
